Goal: Transaction & Acquisition: Subscribe to service/newsletter

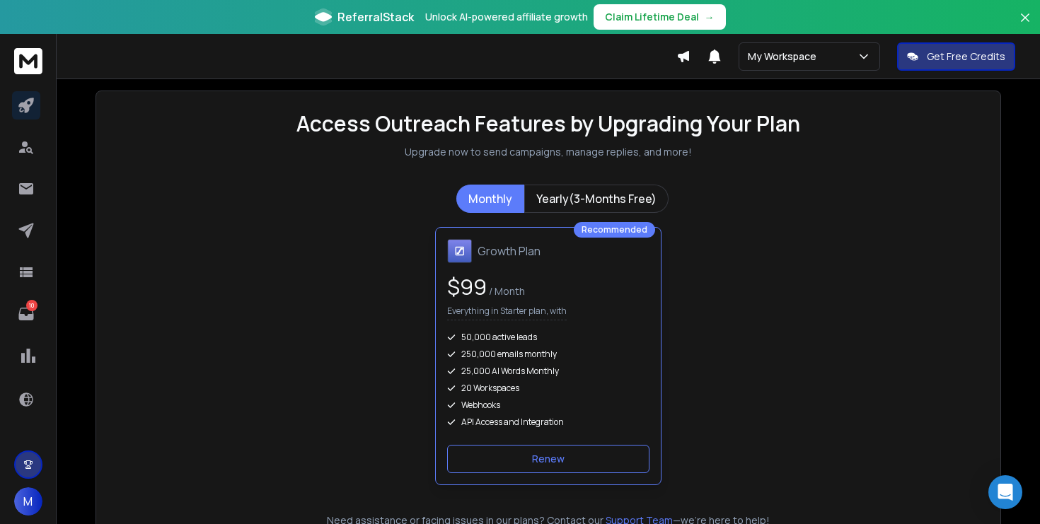
scroll to position [35, 0]
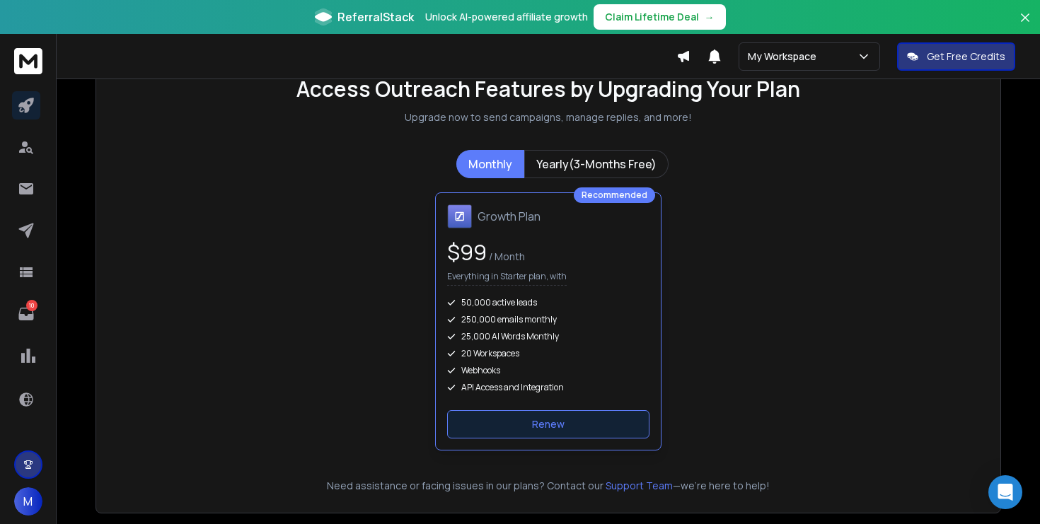
click at [561, 424] on button "Renew" at bounding box center [548, 424] width 202 height 28
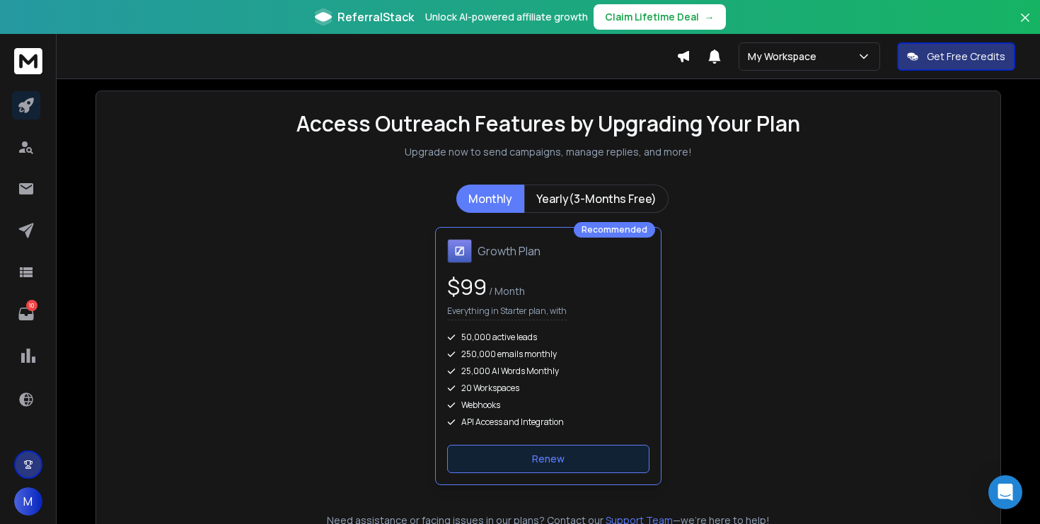
click at [538, 456] on button "Renew" at bounding box center [548, 459] width 202 height 28
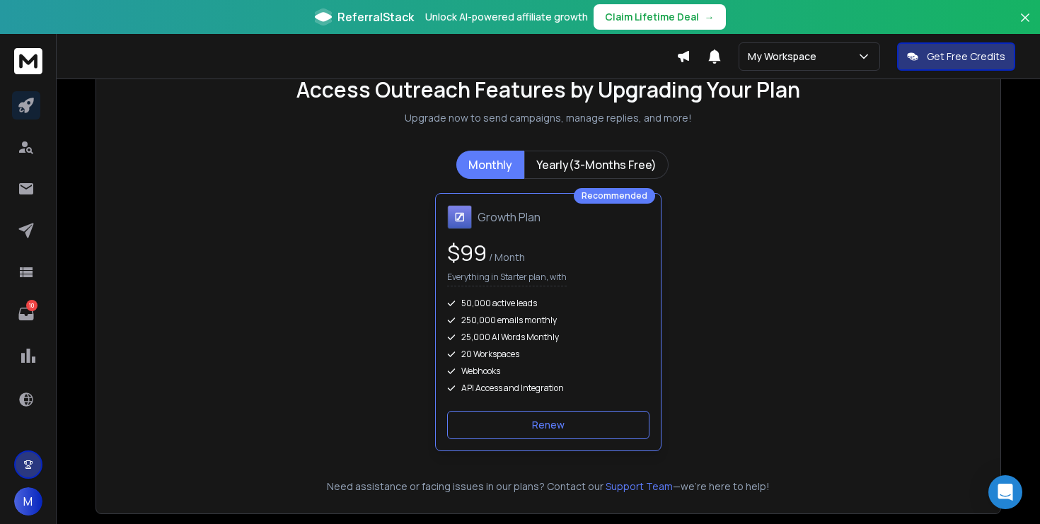
scroll to position [35, 0]
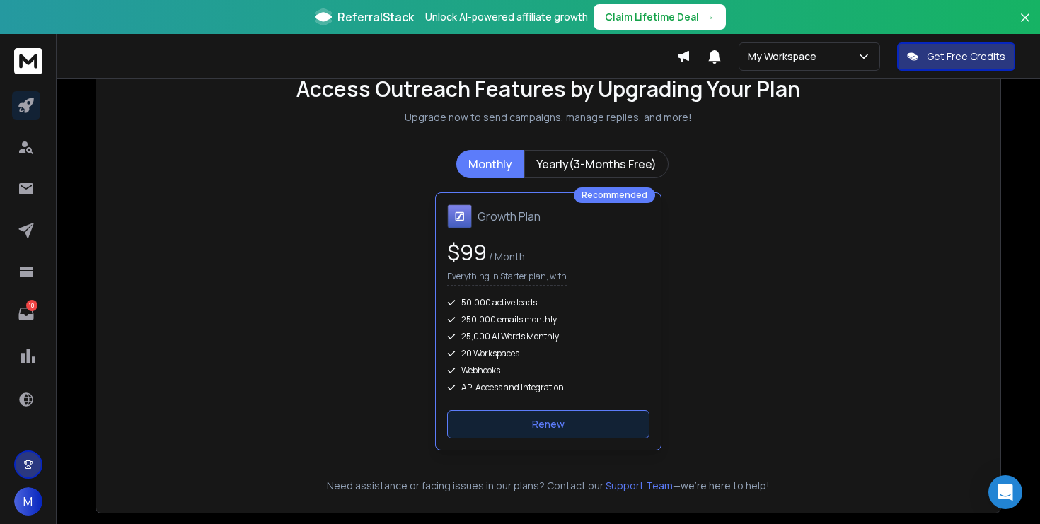
click at [545, 415] on button "Renew" at bounding box center [548, 424] width 202 height 28
click at [915, 51] on icon "button" at bounding box center [912, 56] width 11 height 11
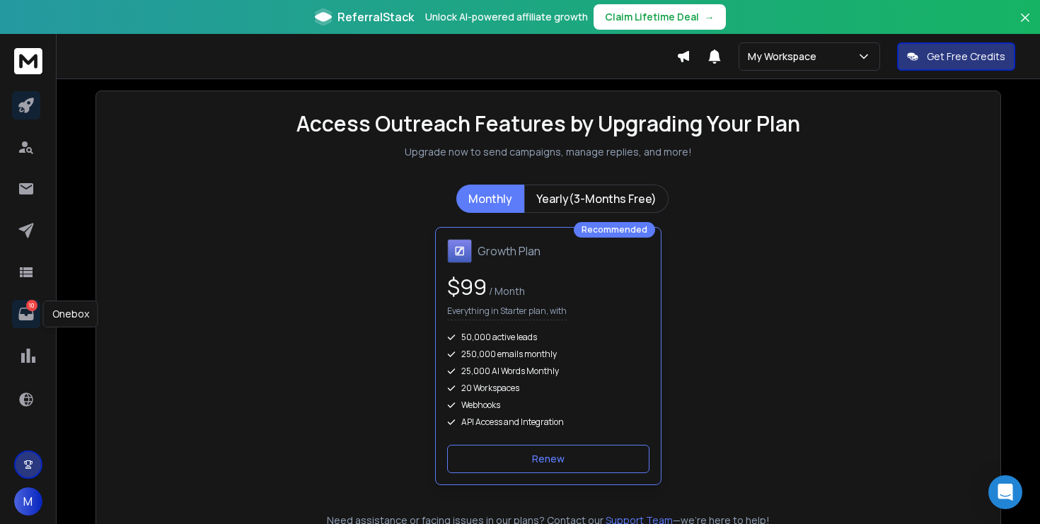
click at [28, 312] on icon at bounding box center [26, 314] width 17 height 17
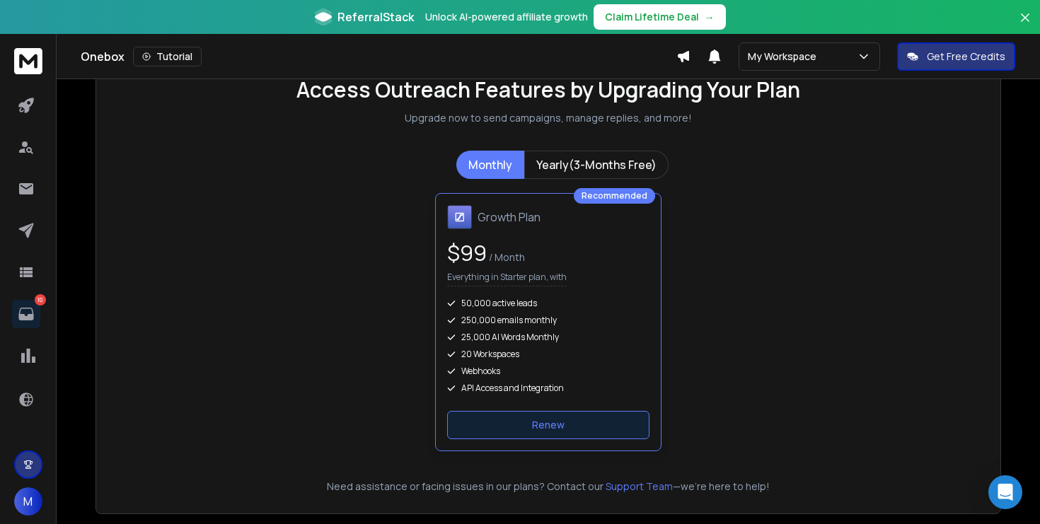
scroll to position [35, 0]
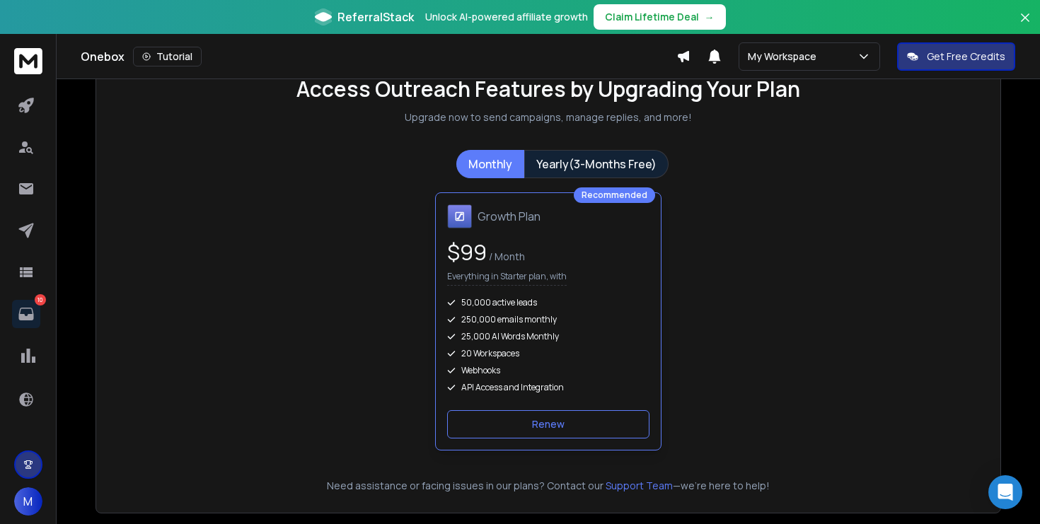
click at [549, 156] on button "Yearly(3-Months Free)" at bounding box center [596, 164] width 144 height 28
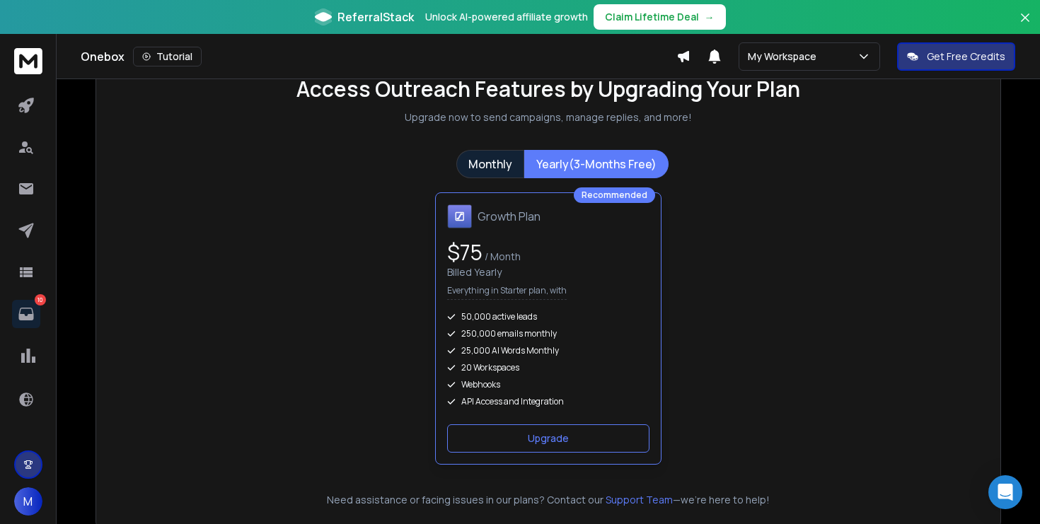
click at [495, 158] on button "Monthly" at bounding box center [490, 164] width 68 height 28
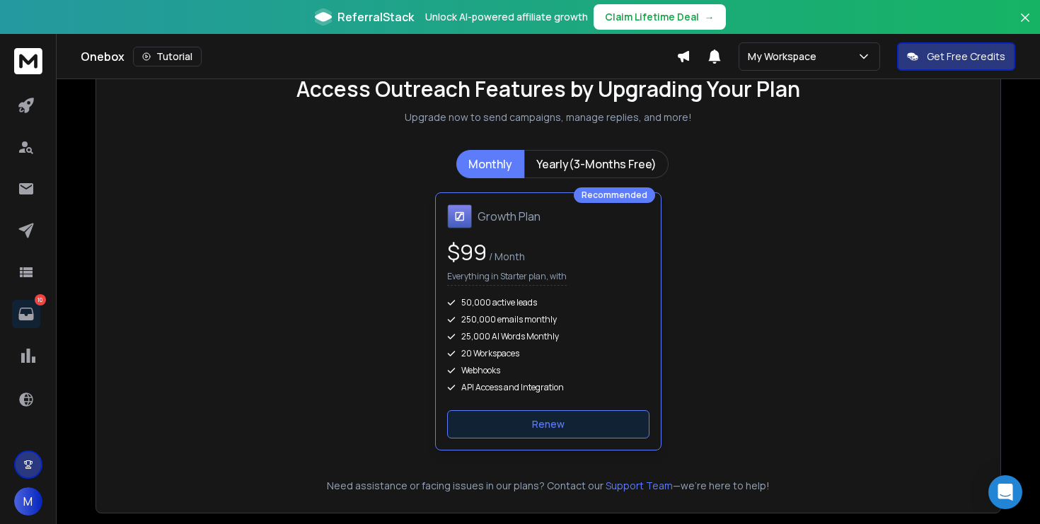
click at [560, 416] on button "Renew" at bounding box center [548, 424] width 202 height 28
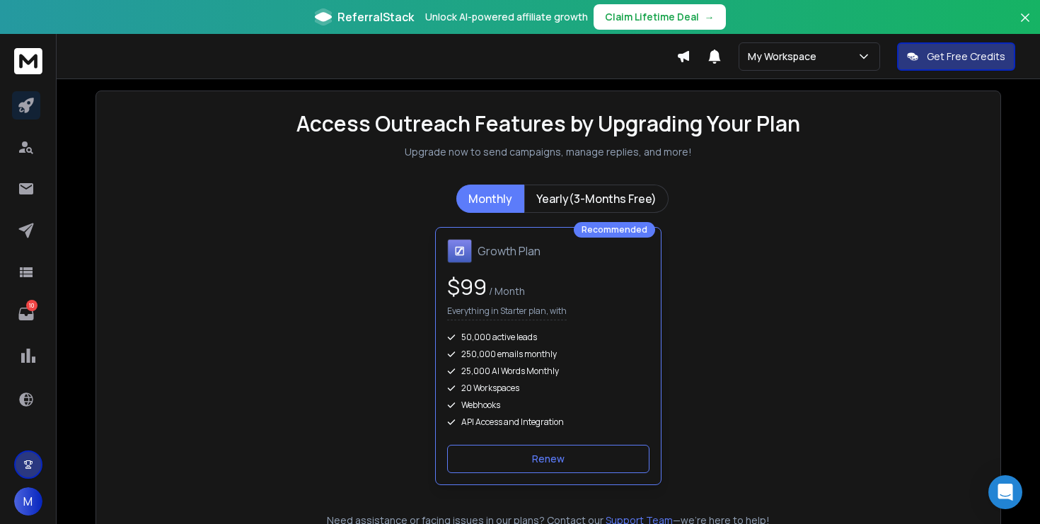
scroll to position [35, 0]
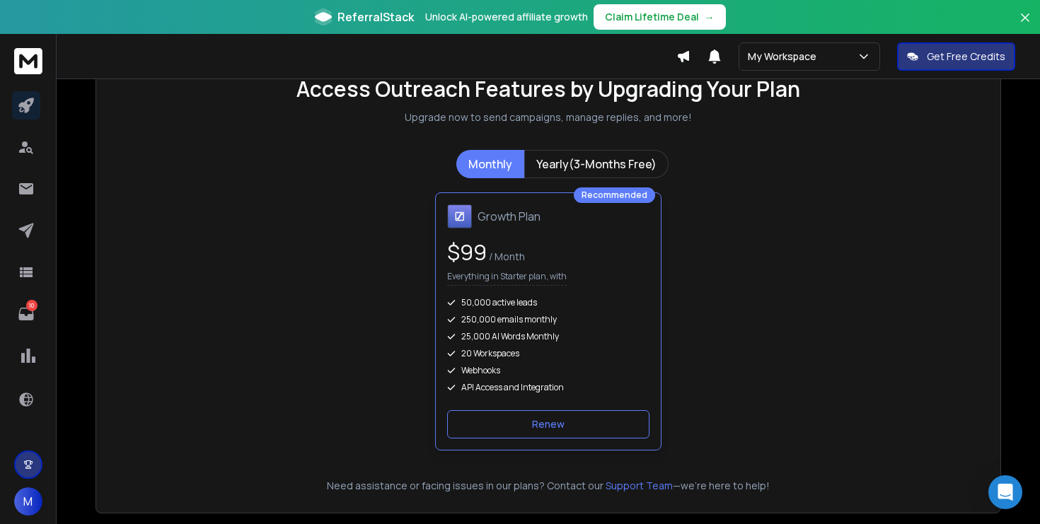
click at [502, 393] on div "Growth Plan $ 99 / Month Everything in Starter plan, with 50,000 active leads 2…" at bounding box center [548, 321] width 202 height 234
click at [567, 211] on div "Growth Plan" at bounding box center [563, 216] width 172 height 17
click at [461, 219] on img at bounding box center [459, 216] width 25 height 24
click at [19, 101] on icon at bounding box center [26, 105] width 17 height 17
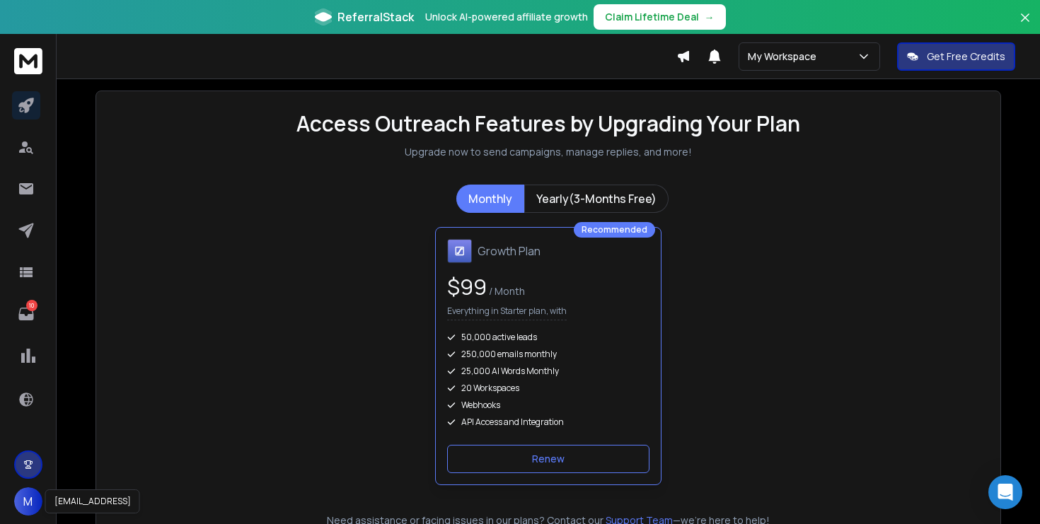
click at [28, 499] on span "M" at bounding box center [28, 501] width 28 height 28
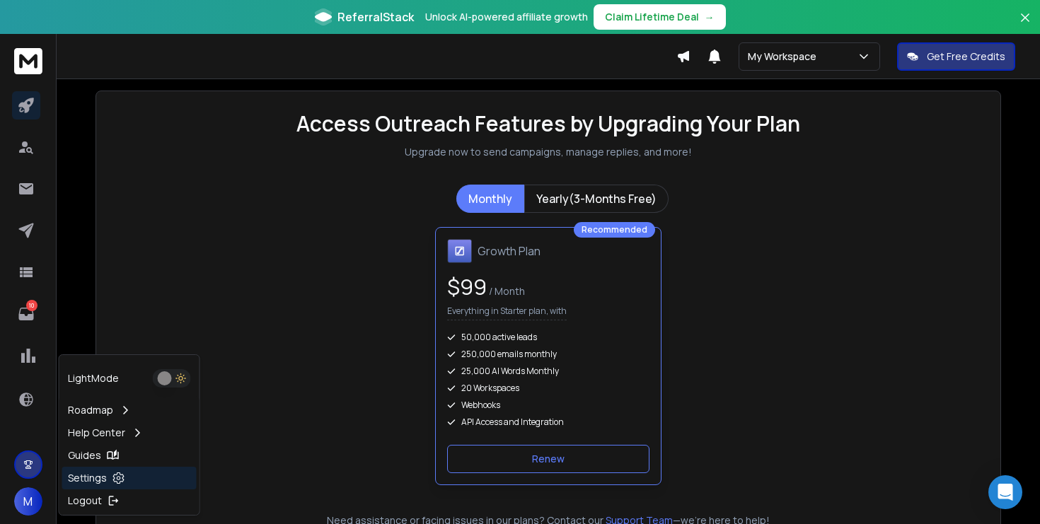
click at [93, 470] on div "Settings" at bounding box center [129, 478] width 134 height 23
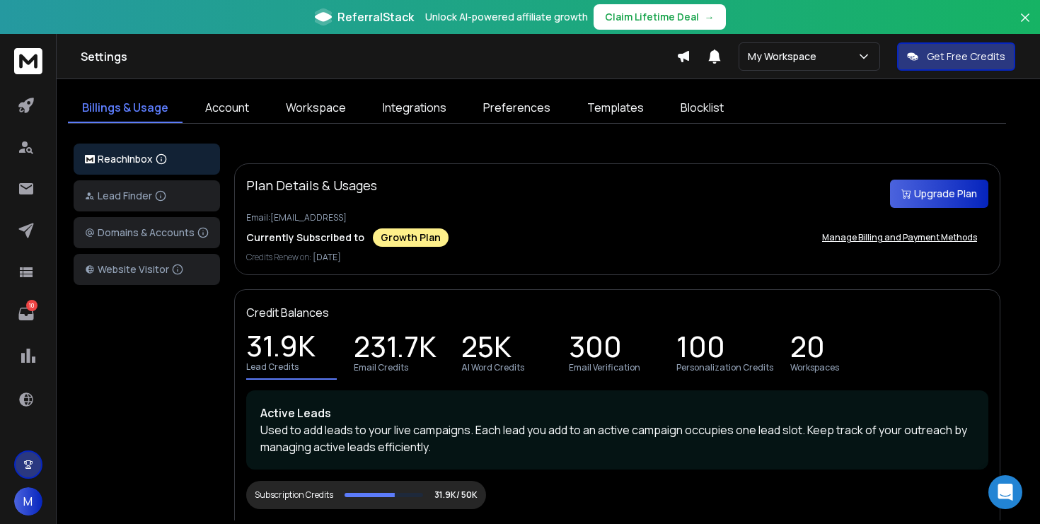
click at [915, 197] on button "Upgrade Plan" at bounding box center [939, 194] width 98 height 28
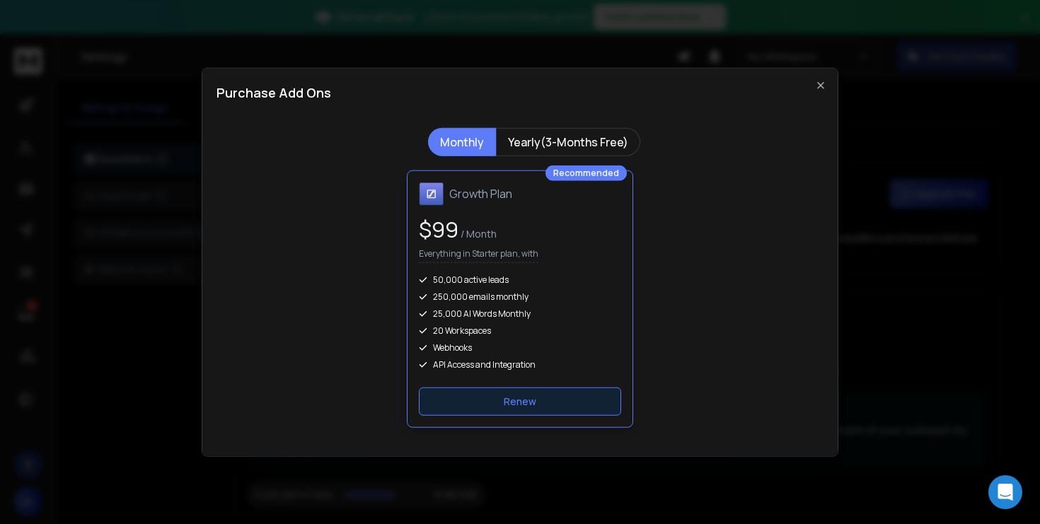
click at [576, 393] on button "Renew" at bounding box center [520, 402] width 202 height 28
click at [820, 88] on icon "button" at bounding box center [820, 84] width 11 height 11
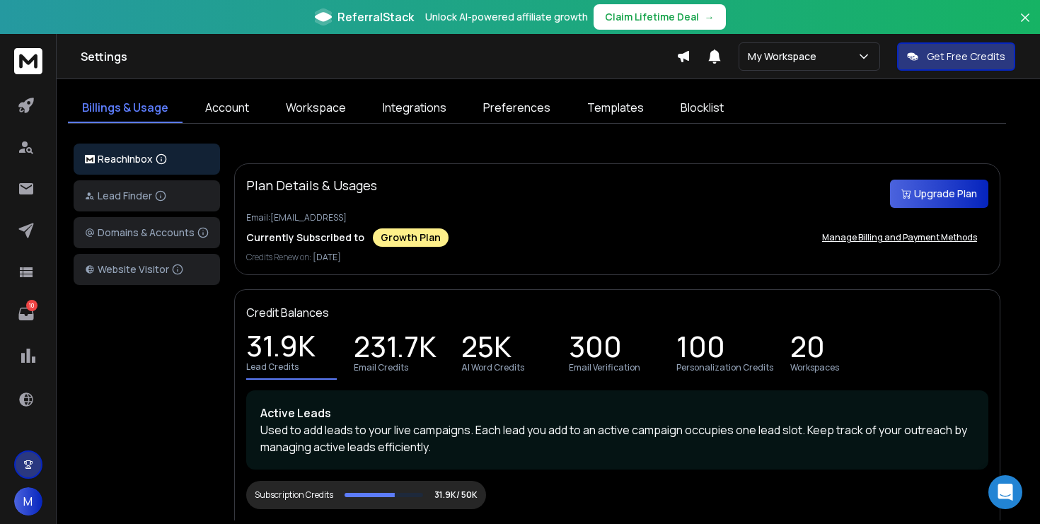
click at [908, 188] on button "Upgrade Plan" at bounding box center [939, 194] width 98 height 28
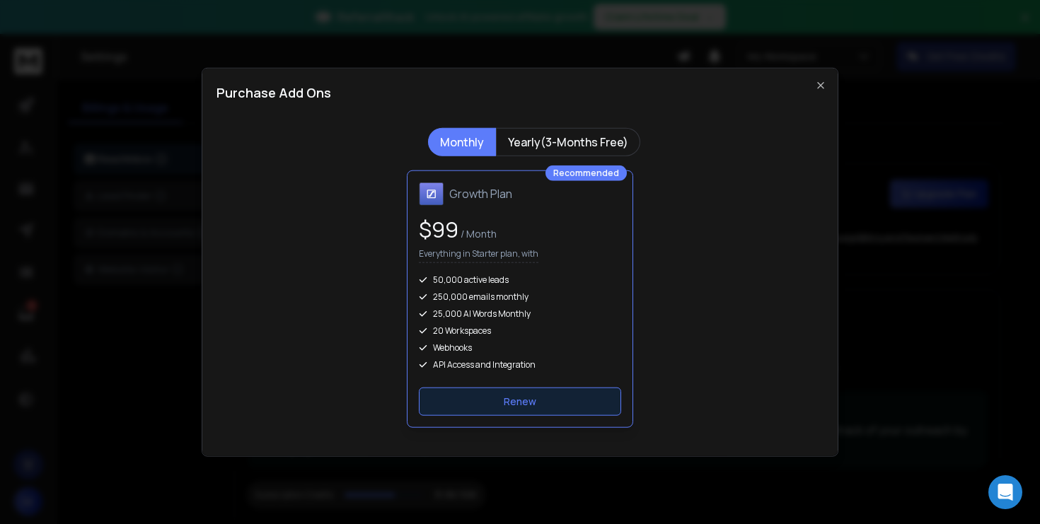
click at [586, 406] on button "Renew" at bounding box center [520, 402] width 202 height 28
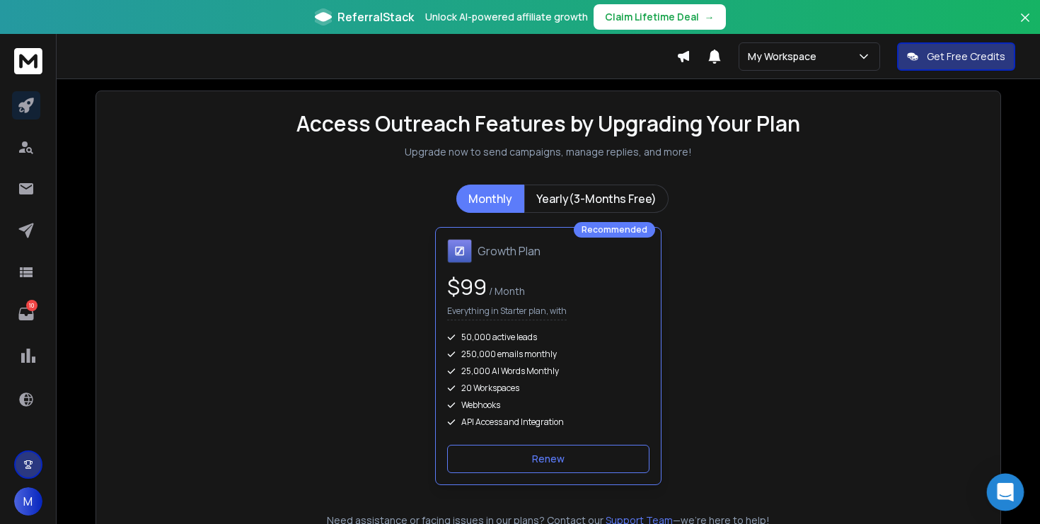
click at [1002, 492] on icon "Open Intercom Messenger" at bounding box center [1005, 492] width 16 height 18
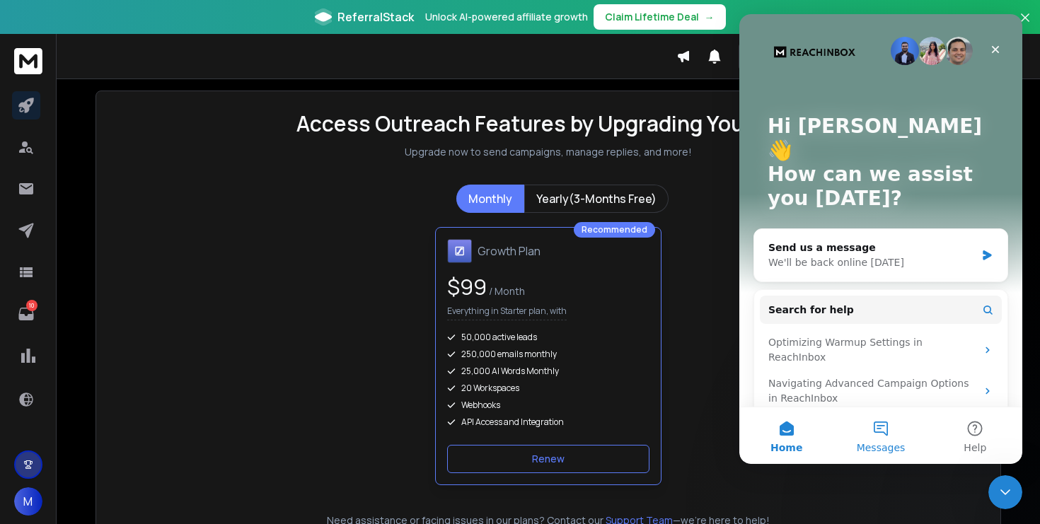
click at [888, 437] on button "Messages" at bounding box center [880, 435] width 94 height 57
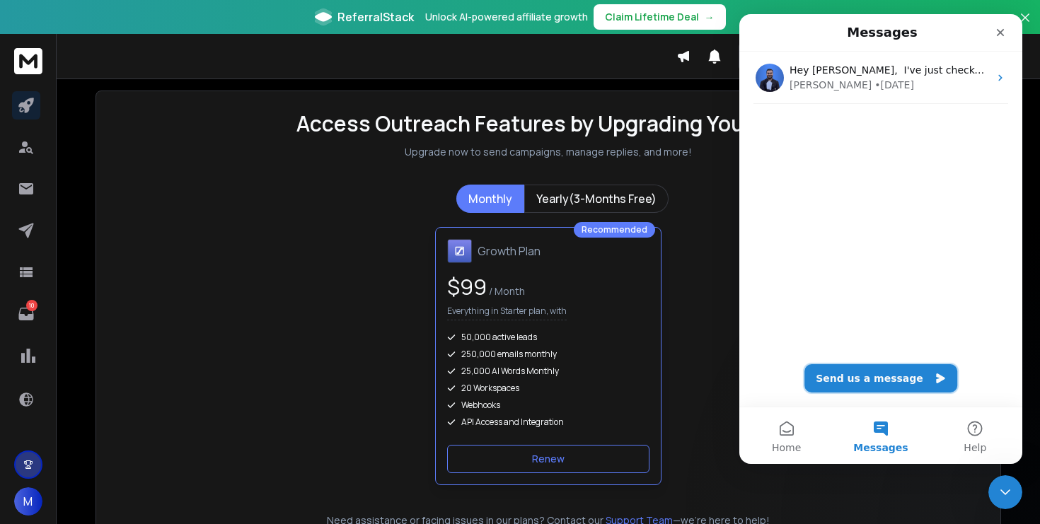
click at [873, 371] on button "Send us a message" at bounding box center [880, 378] width 153 height 28
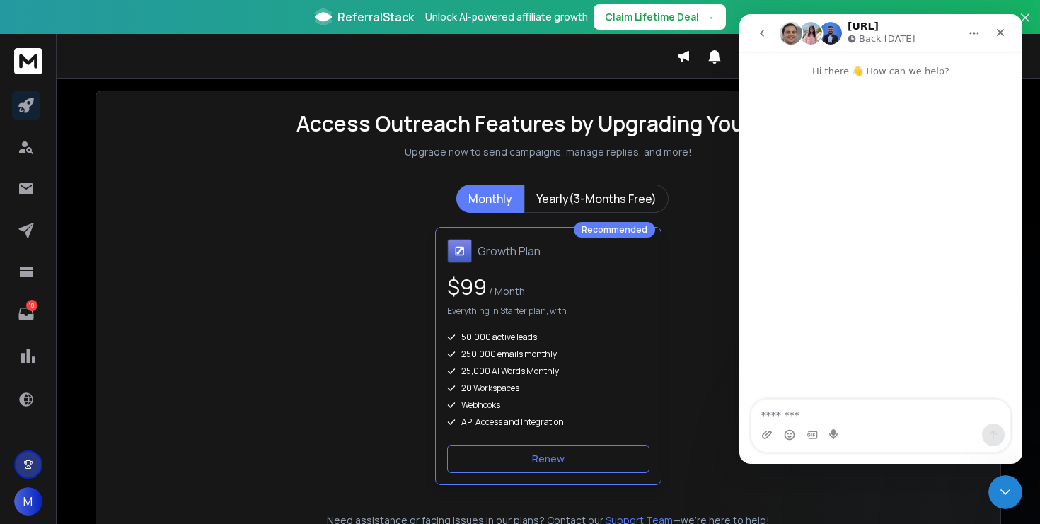
click at [847, 414] on textarea "Message…" at bounding box center [880, 412] width 259 height 24
type textarea "**********"
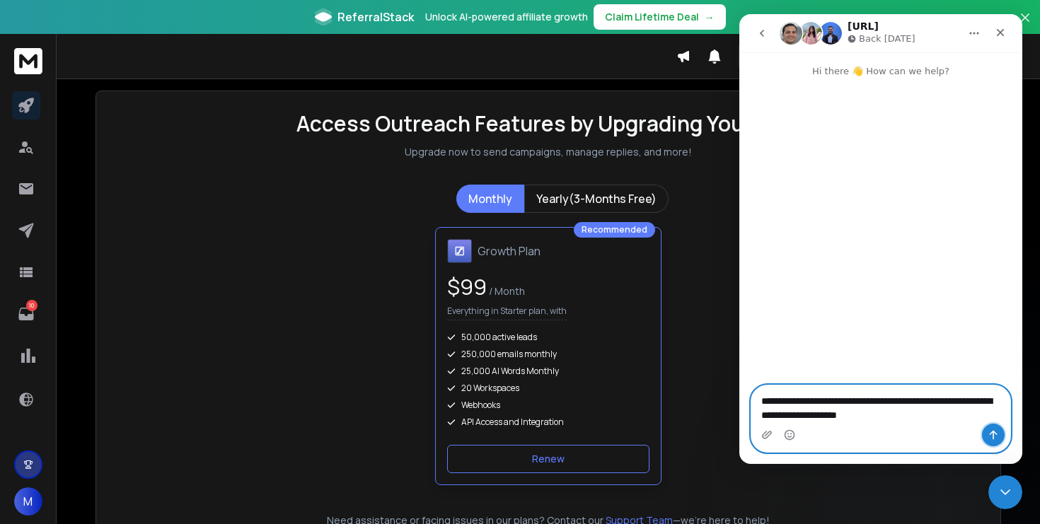
click at [990, 442] on button "Send a message…" at bounding box center [993, 435] width 23 height 23
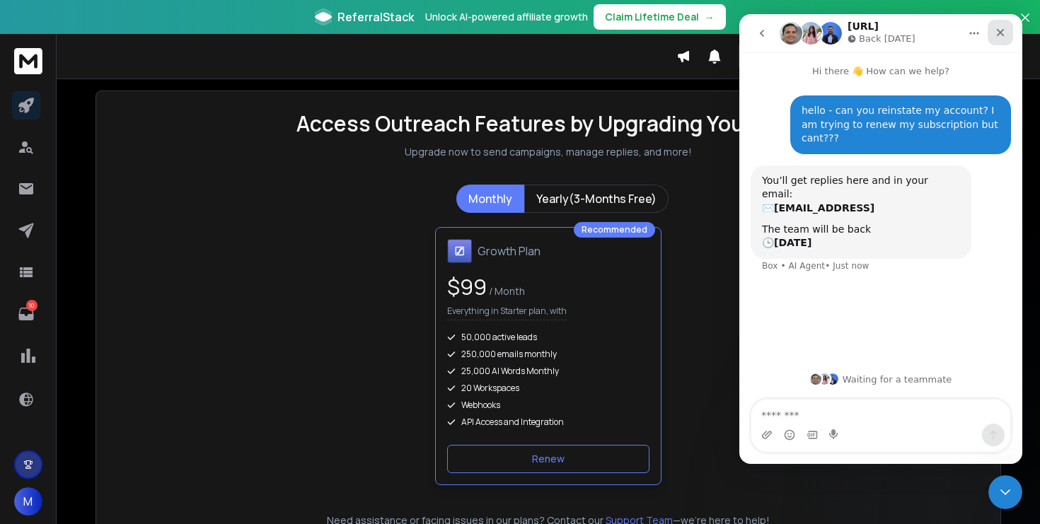
click at [997, 31] on icon "Close" at bounding box center [1000, 32] width 11 height 11
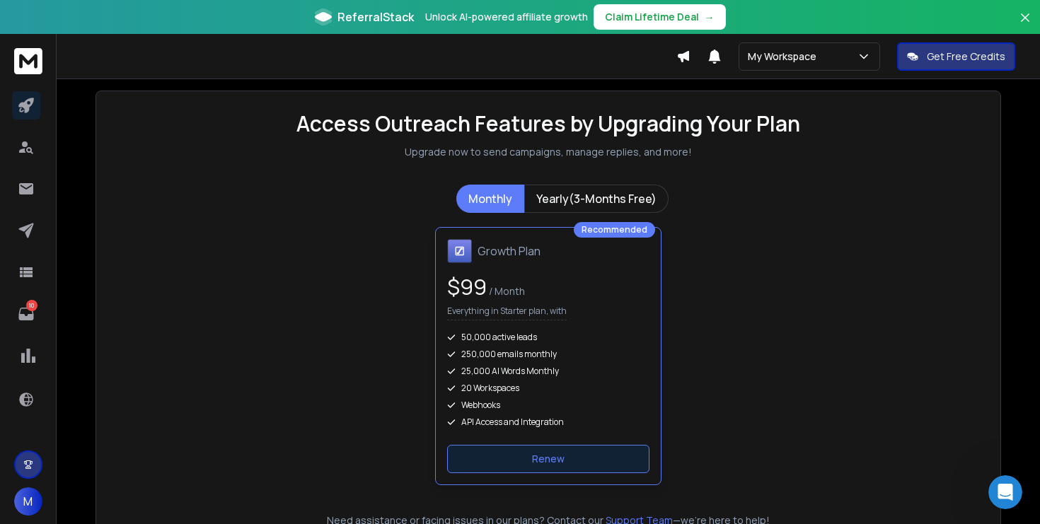
click at [591, 464] on button "Renew" at bounding box center [548, 459] width 202 height 28
click at [1021, 20] on icon "Close banner" at bounding box center [1025, 17] width 13 height 13
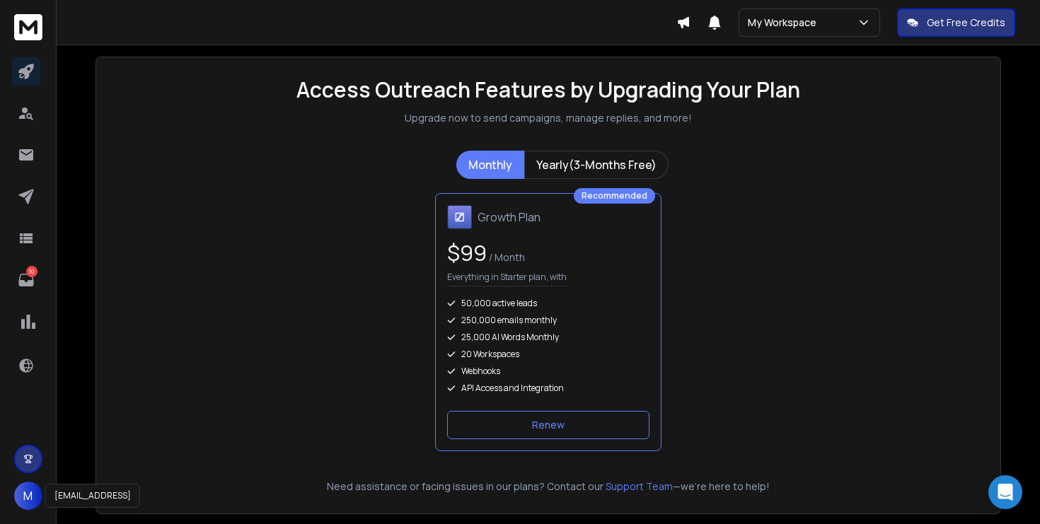
click at [30, 486] on span "M" at bounding box center [28, 496] width 28 height 28
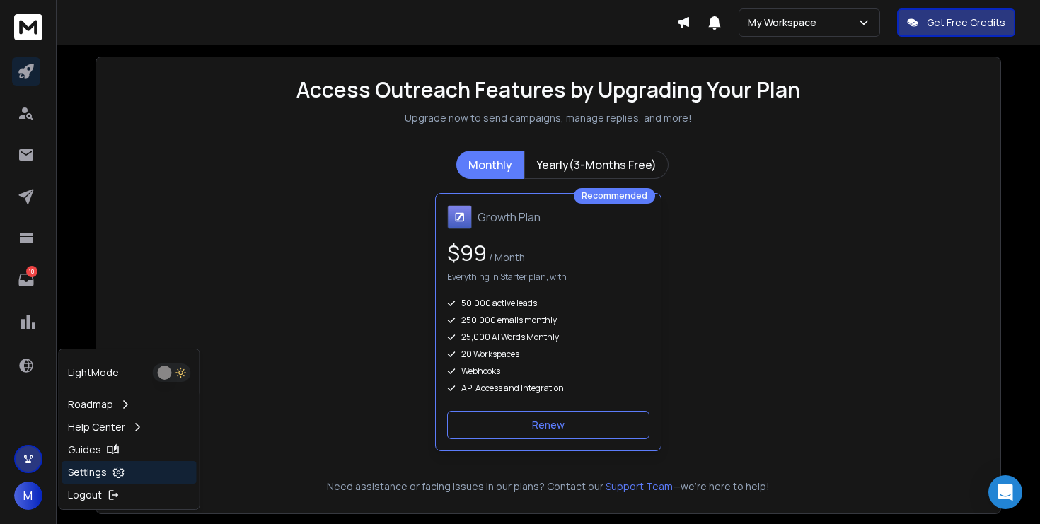
click at [103, 474] on p "Settings" at bounding box center [87, 472] width 39 height 14
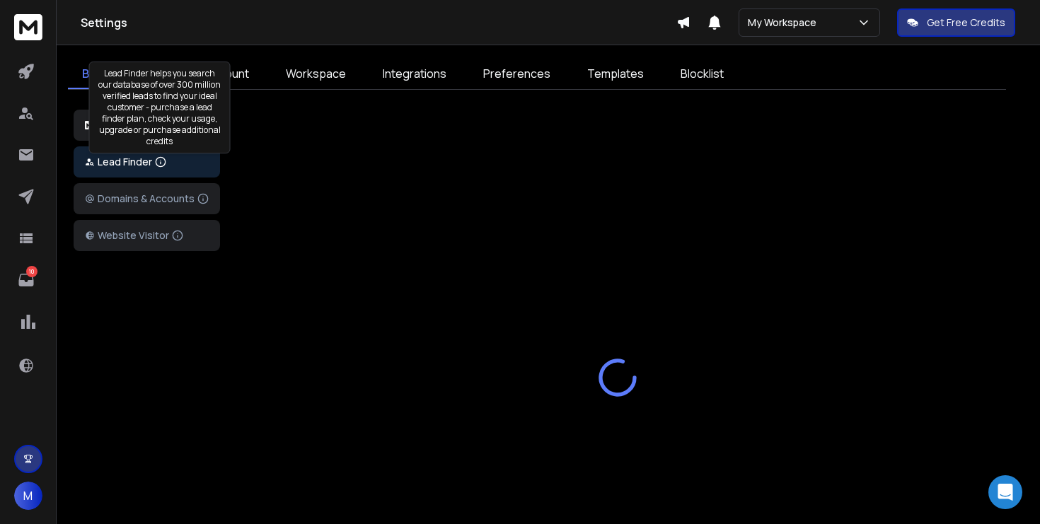
click at [161, 162] on icon "button" at bounding box center [161, 163] width 0 height 2
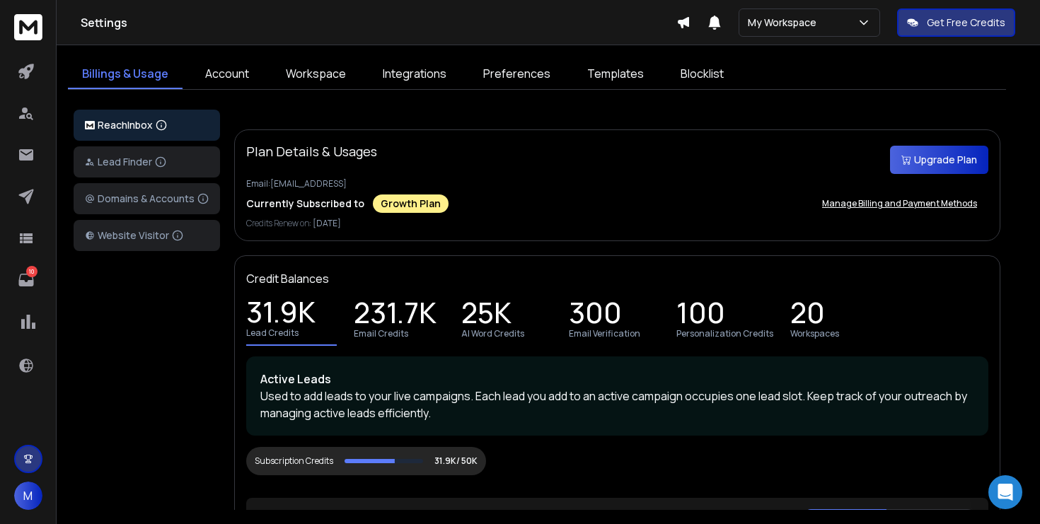
click at [112, 122] on button "ReachInbox" at bounding box center [147, 125] width 146 height 31
click at [863, 206] on p "Manage Billing and Payment Methods" at bounding box center [899, 203] width 155 height 11
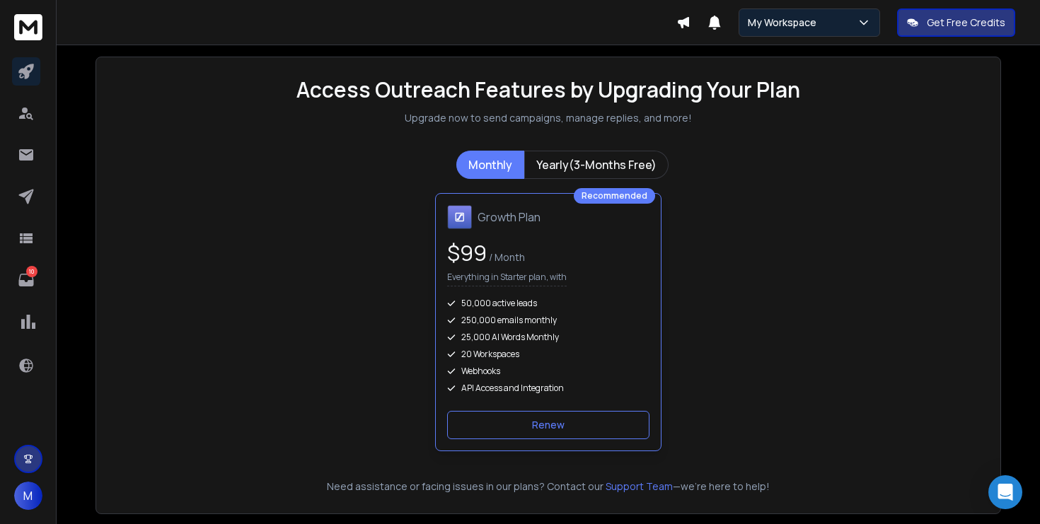
click at [804, 14] on button "My Workspace" at bounding box center [808, 22] width 141 height 28
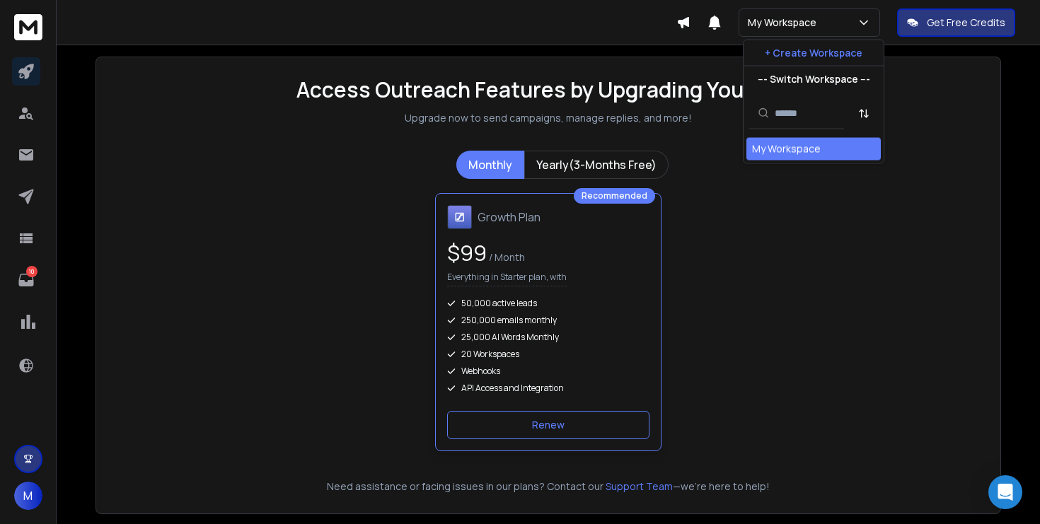
click at [219, 151] on div "Monthly Yearly(3-Months Free)" at bounding box center [562, 165] width 864 height 28
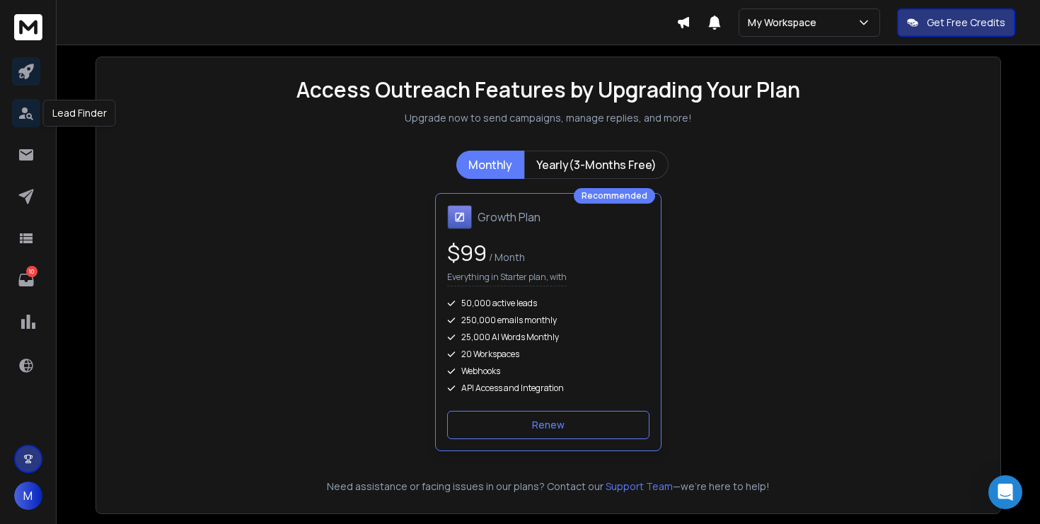
click at [32, 110] on icon at bounding box center [26, 113] width 17 height 17
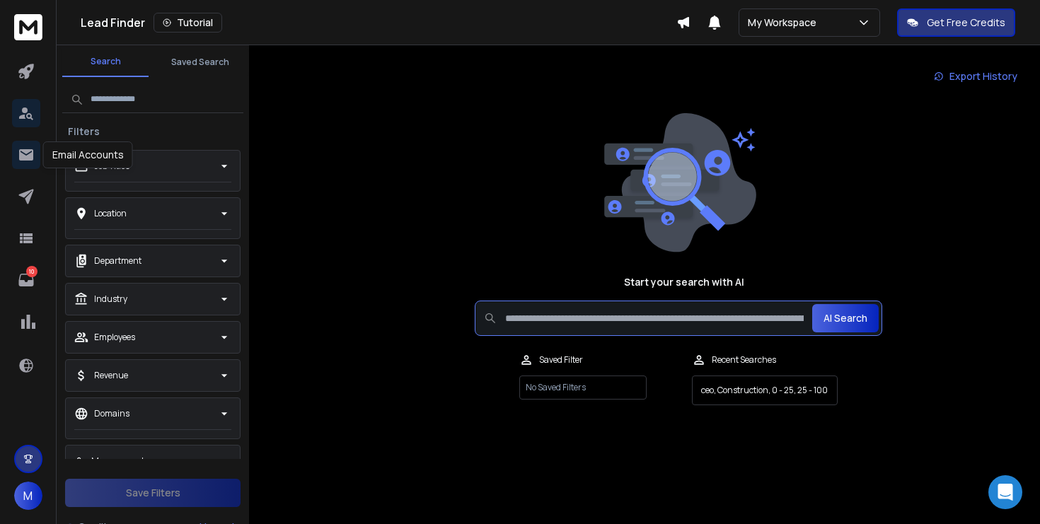
click at [30, 151] on icon at bounding box center [26, 154] width 17 height 17
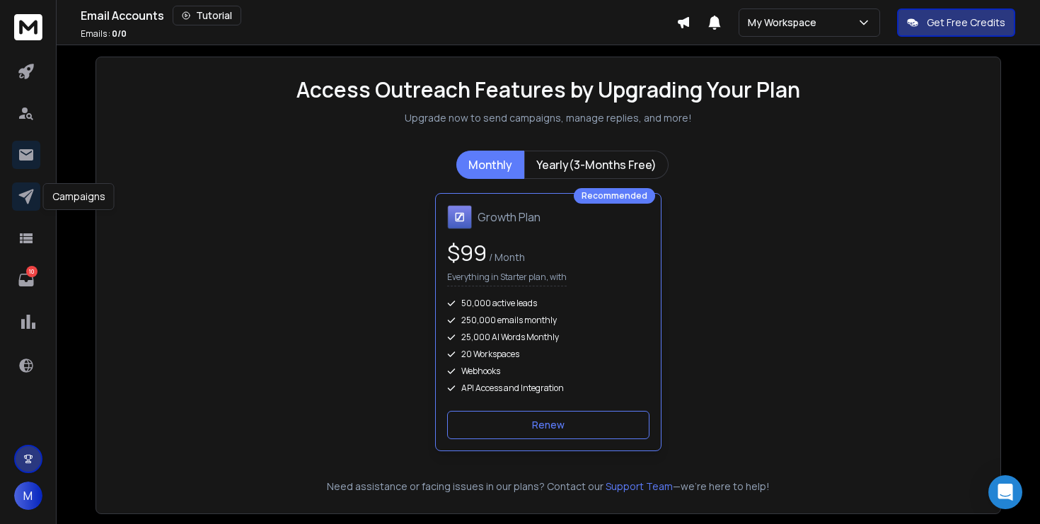
click at [30, 198] on icon at bounding box center [25, 197] width 15 height 15
click at [32, 237] on icon at bounding box center [26, 238] width 13 height 10
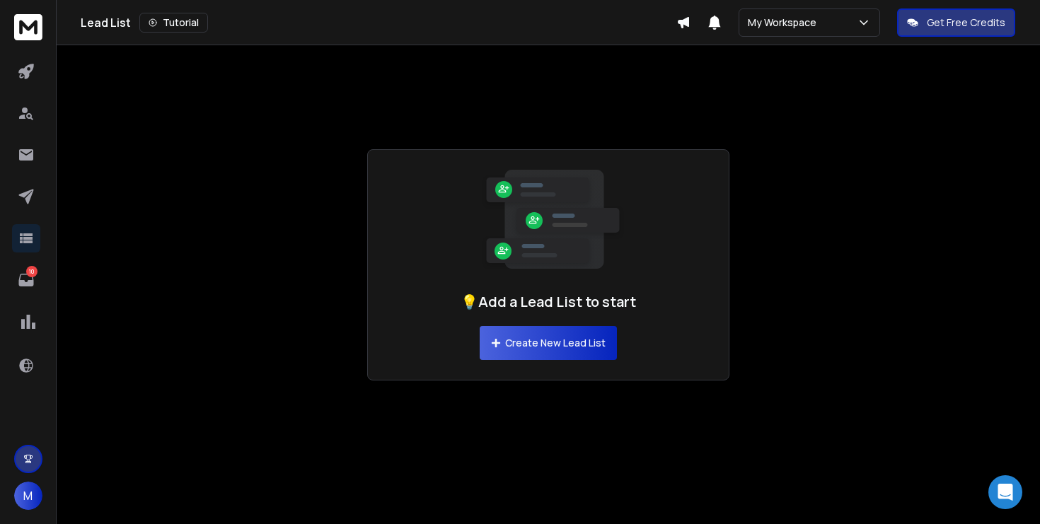
click at [21, 265] on div "10" at bounding box center [28, 221] width 33 height 328
click at [22, 273] on icon at bounding box center [26, 280] width 17 height 17
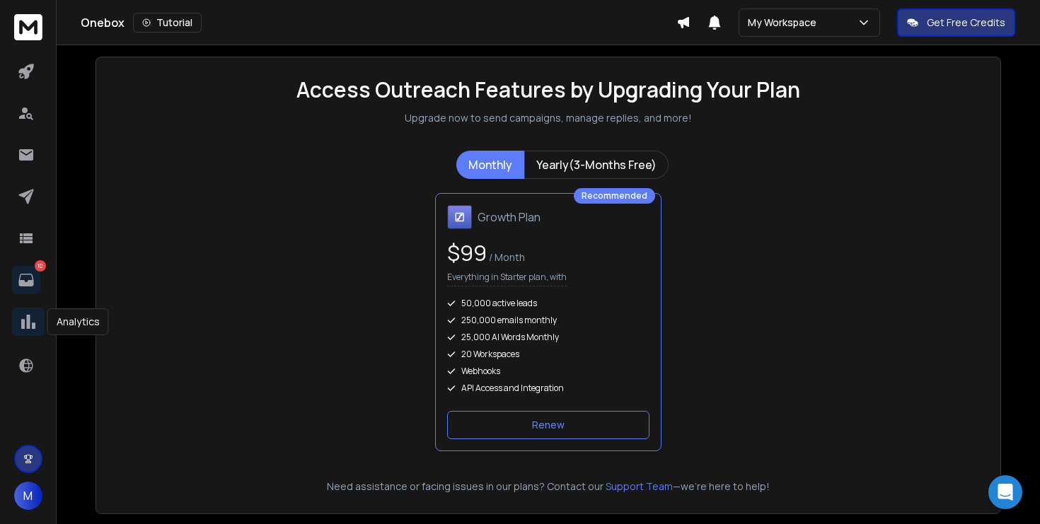
click at [33, 326] on icon at bounding box center [28, 322] width 14 height 14
click at [33, 363] on icon at bounding box center [26, 365] width 17 height 17
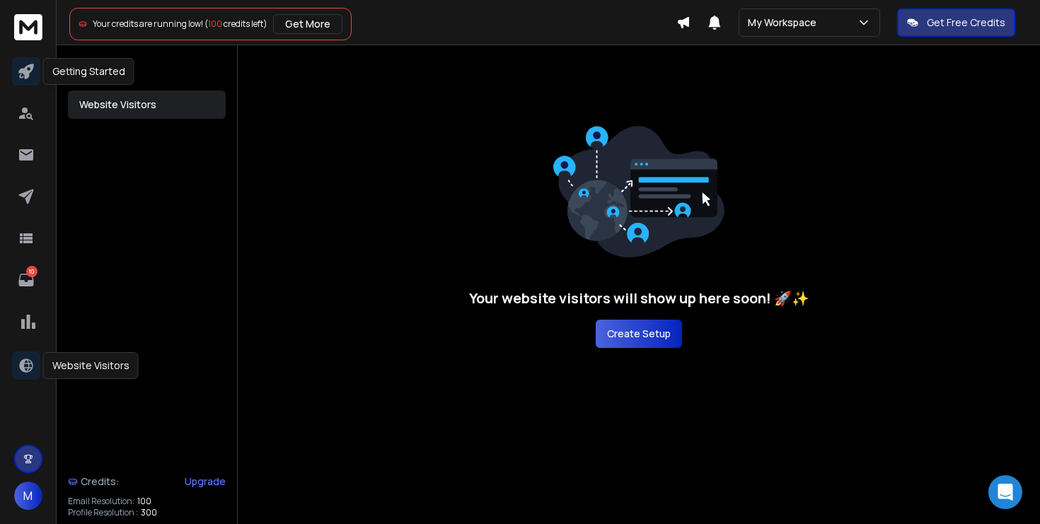
click at [18, 79] on icon at bounding box center [26, 71] width 17 height 17
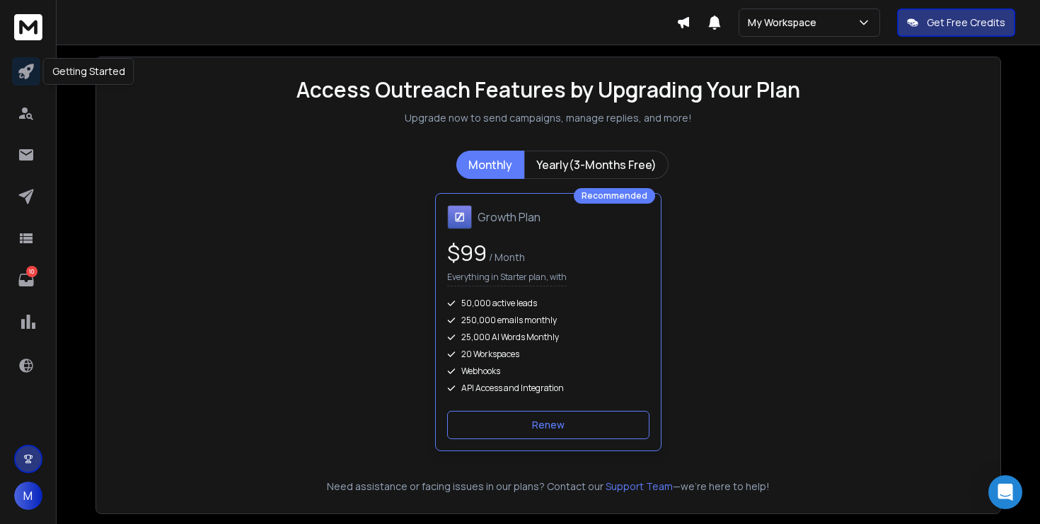
click at [26, 64] on icon at bounding box center [26, 71] width 17 height 17
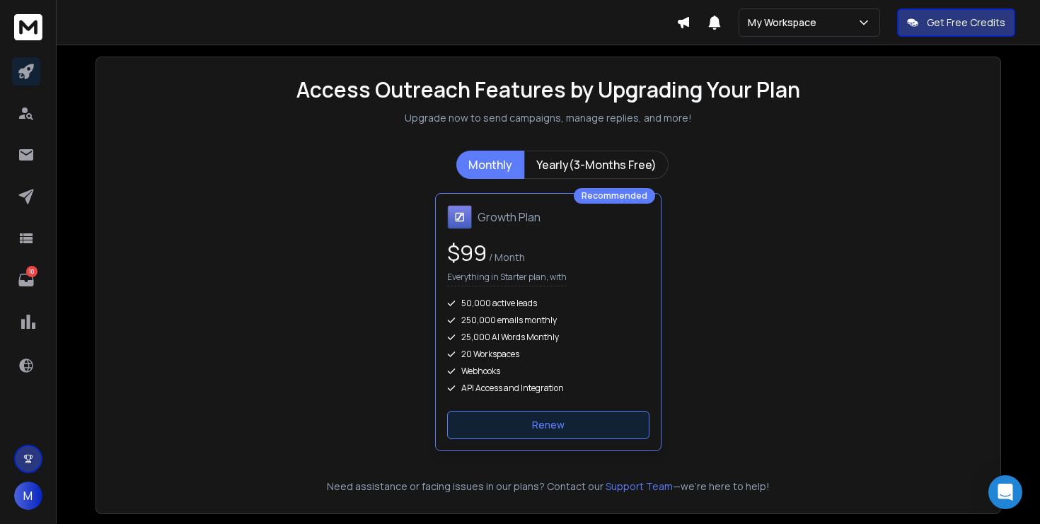
click at [518, 428] on button "Renew" at bounding box center [548, 425] width 202 height 28
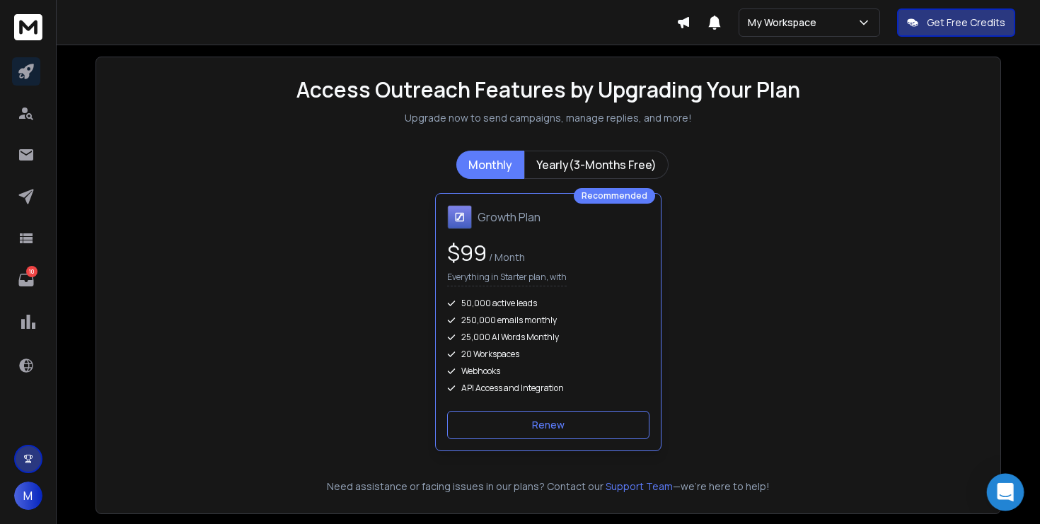
click at [999, 476] on body "ReferralStack Unlock AI-powered affiliate growth Lifetime Deals available! Clai…" at bounding box center [520, 262] width 1040 height 524
click at [1001, 490] on icon "Open Intercom Messenger" at bounding box center [1005, 492] width 16 height 18
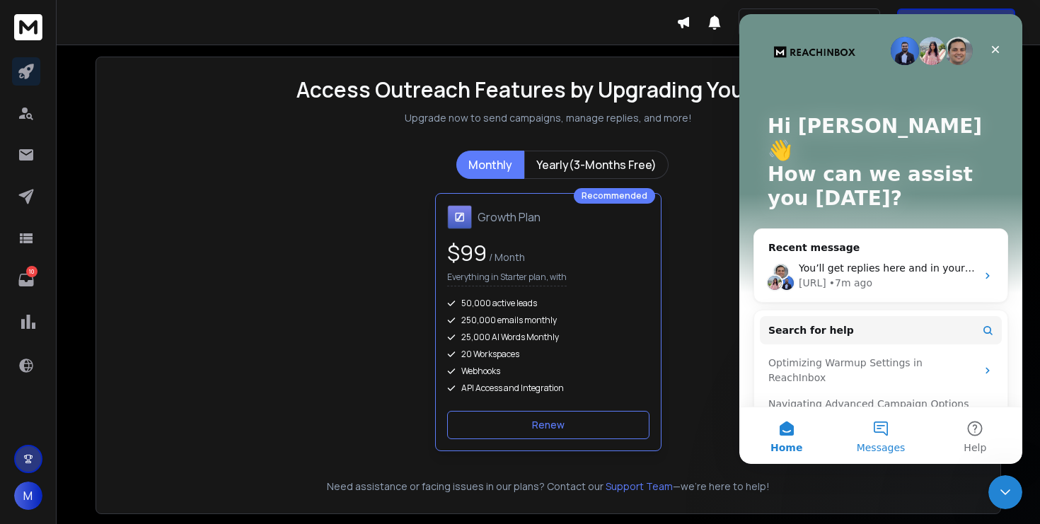
click at [878, 440] on button "Messages" at bounding box center [880, 435] width 94 height 57
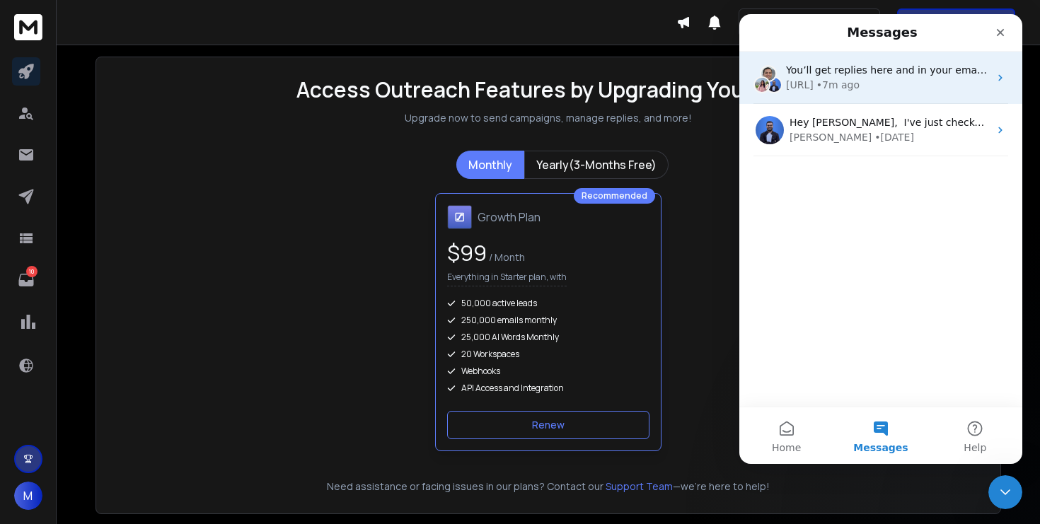
click at [813, 83] on div "[URL]" at bounding box center [800, 85] width 28 height 15
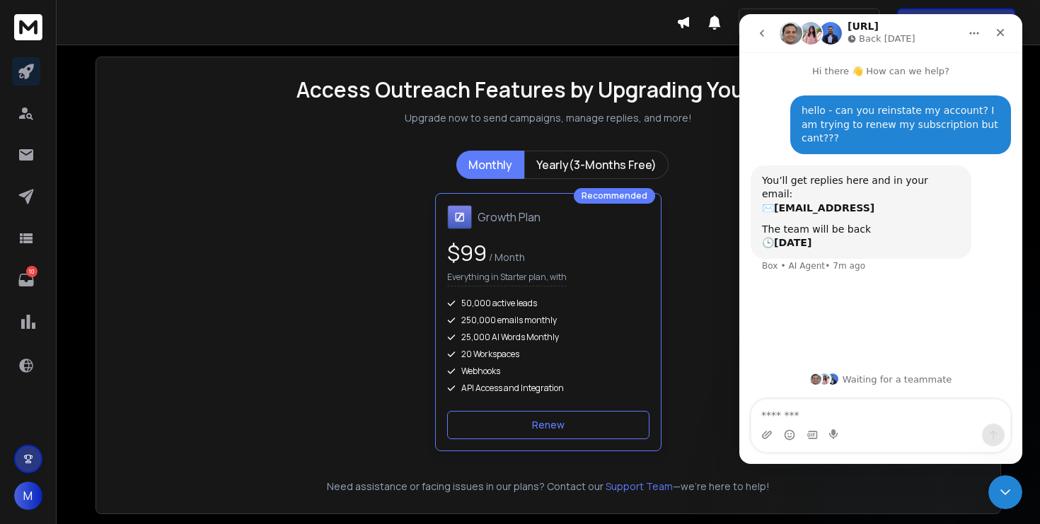
click at [306, 153] on div "Monthly Yearly(3-Months Free)" at bounding box center [562, 165] width 864 height 28
